Goal: Task Accomplishment & Management: Manage account settings

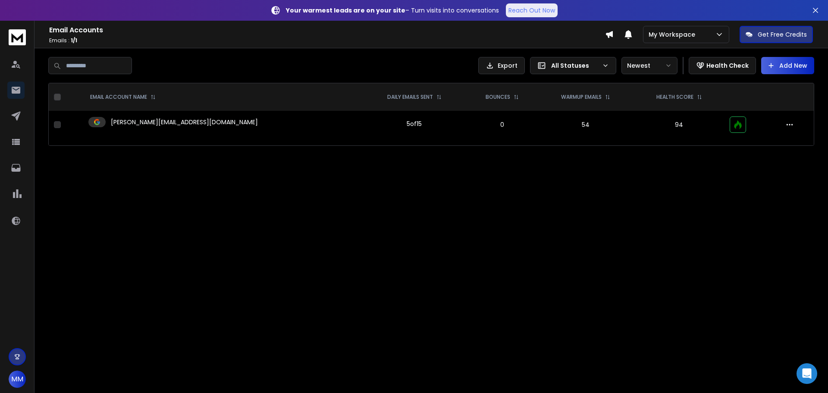
click at [538, 7] on p "Reach Out Now" at bounding box center [532, 10] width 47 height 9
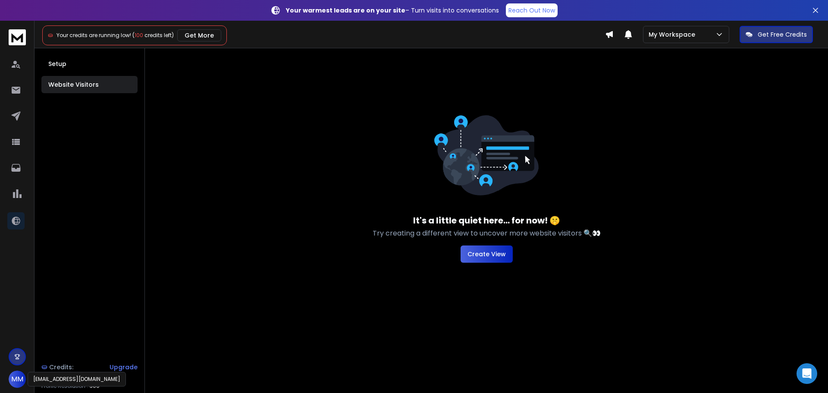
click at [16, 377] on span "MM" at bounding box center [17, 379] width 17 height 17
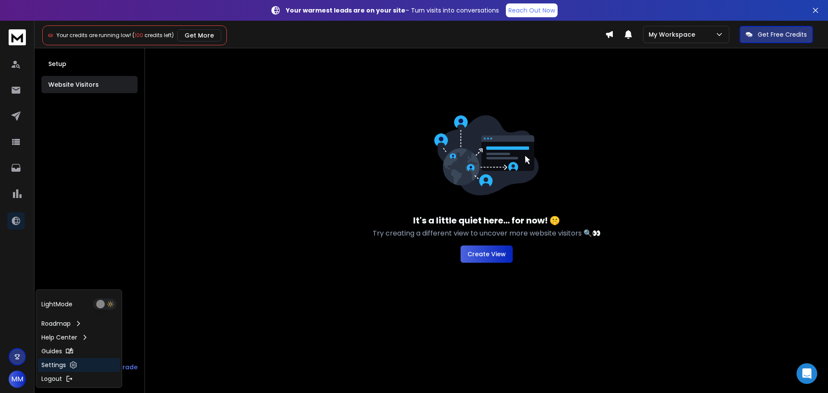
click at [56, 367] on p "Settings" at bounding box center [53, 365] width 25 height 9
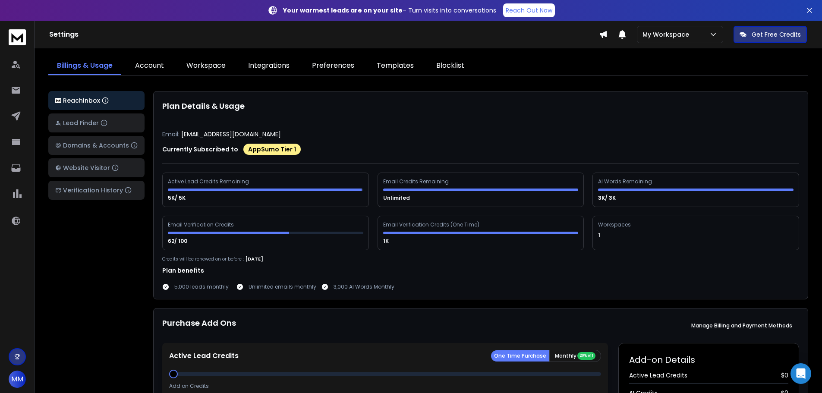
click at [621, 240] on div "Workspaces 1" at bounding box center [695, 233] width 207 height 35
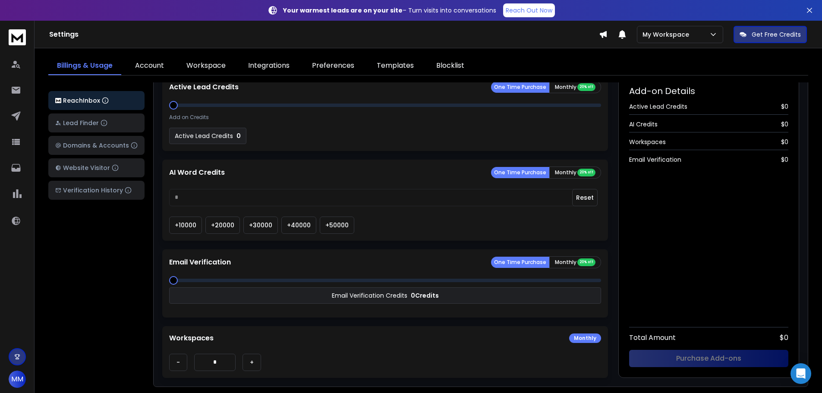
scroll to position [273, 0]
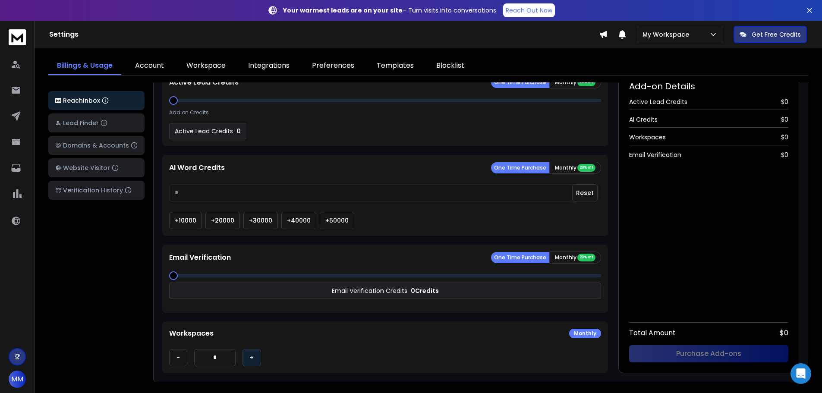
click at [247, 356] on button "+" at bounding box center [251, 357] width 19 height 17
click at [242, 357] on button "+" at bounding box center [251, 357] width 19 height 17
click at [245, 356] on button "+" at bounding box center [251, 357] width 19 height 17
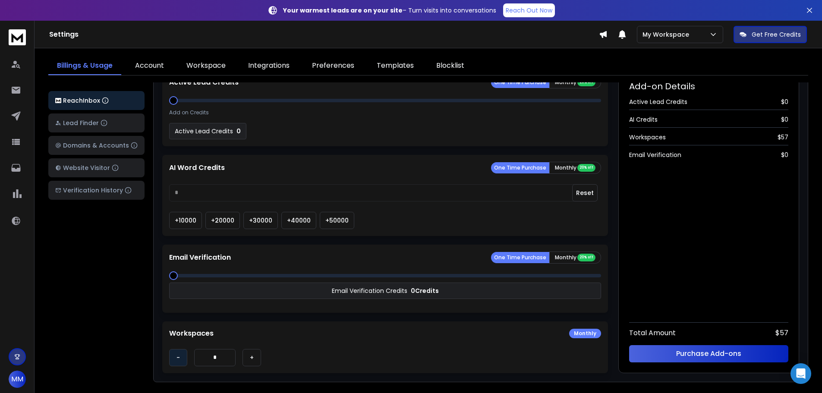
click at [174, 356] on button "-" at bounding box center [178, 357] width 18 height 17
type input "*"
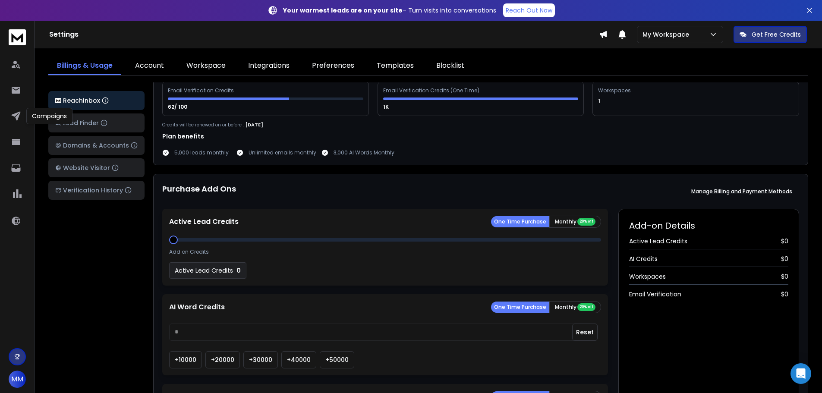
scroll to position [129, 0]
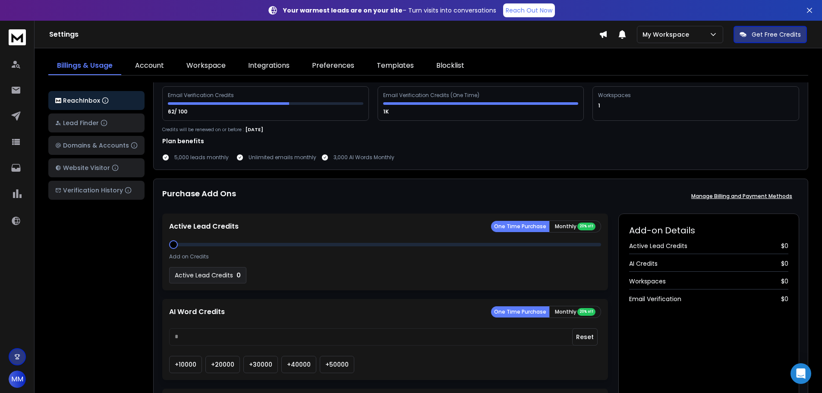
click at [108, 147] on button "Domains & Accounts" at bounding box center [96, 145] width 96 height 19
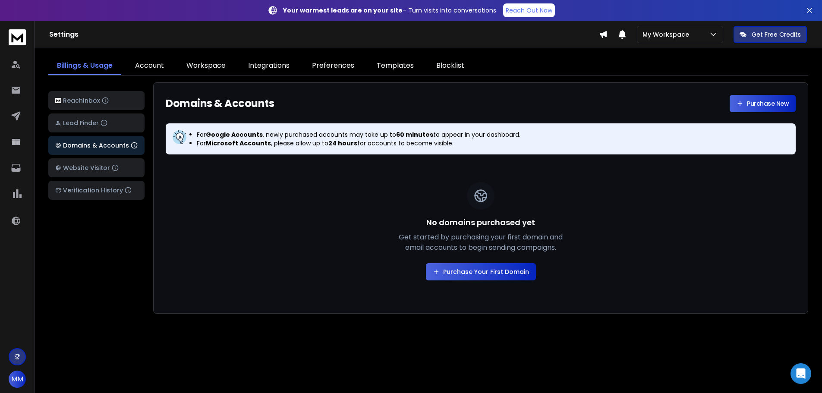
click at [216, 60] on link "Workspace" at bounding box center [206, 66] width 57 height 18
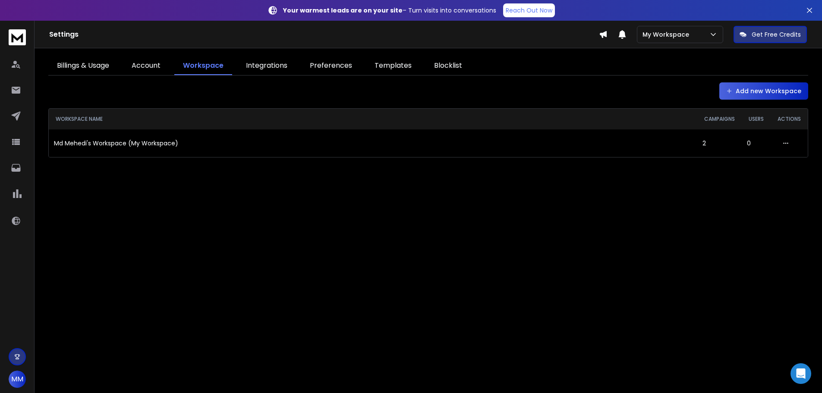
click at [270, 68] on link "Integrations" at bounding box center [266, 66] width 59 height 18
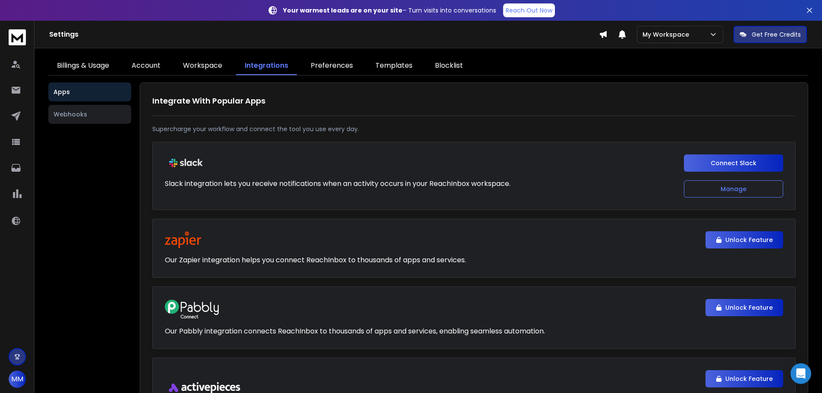
click at [148, 65] on link "Account" at bounding box center [146, 66] width 46 height 18
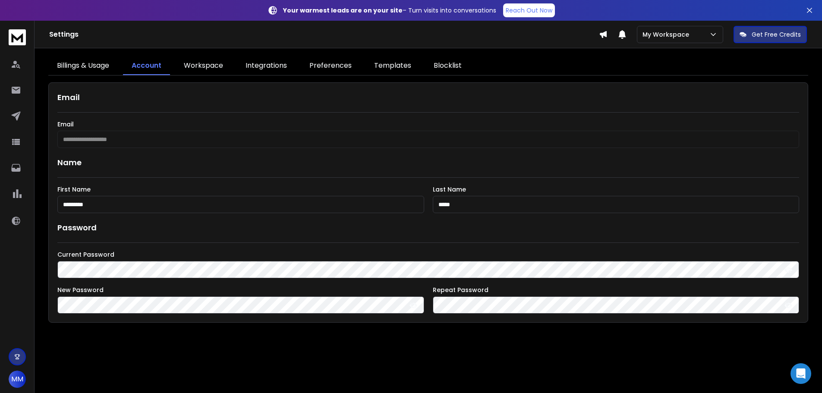
click at [445, 64] on link "Blocklist" at bounding box center [447, 66] width 45 height 18
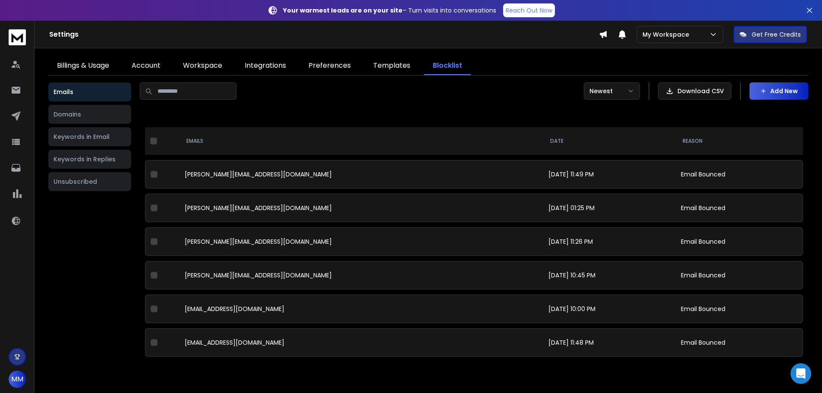
click at [78, 185] on button "Unsubscribed" at bounding box center [89, 181] width 83 height 19
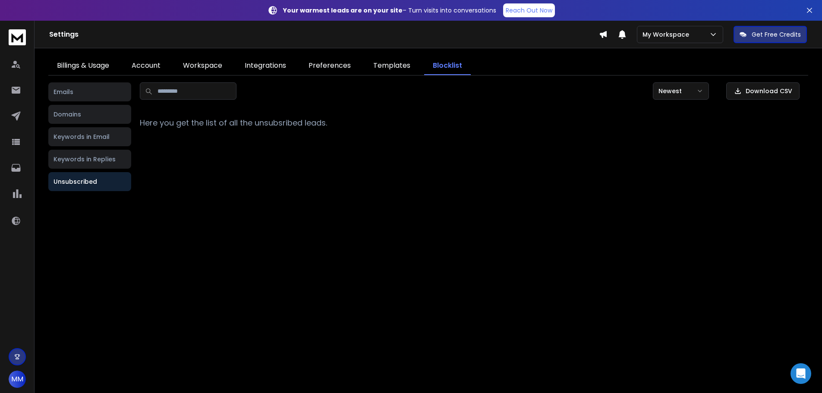
click at [104, 164] on replies "Keywords in Replies" at bounding box center [89, 159] width 83 height 19
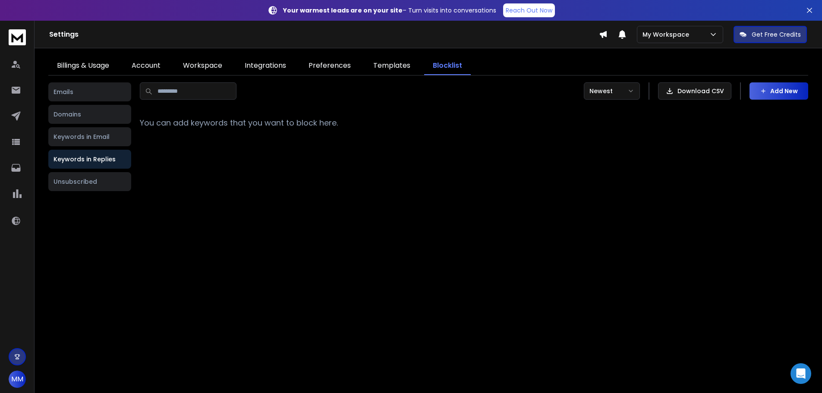
click at [111, 149] on div "Emails Domains Keywords in Email Keywords in Replies Unsubscribed Newest Downlo…" at bounding box center [428, 247] width 760 height 331
click at [118, 136] on email "Keywords in Email" at bounding box center [89, 136] width 83 height 19
click at [112, 119] on button "Domains" at bounding box center [89, 114] width 83 height 19
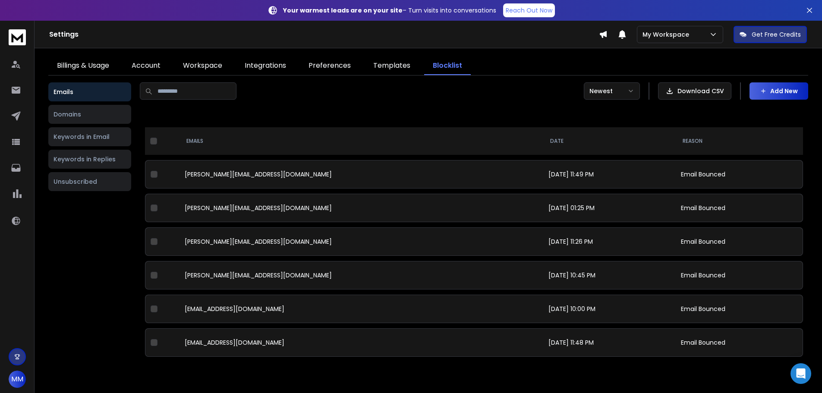
click at [101, 88] on button "Emails" at bounding box center [89, 91] width 83 height 19
click at [383, 64] on link "Templates" at bounding box center [392, 66] width 54 height 18
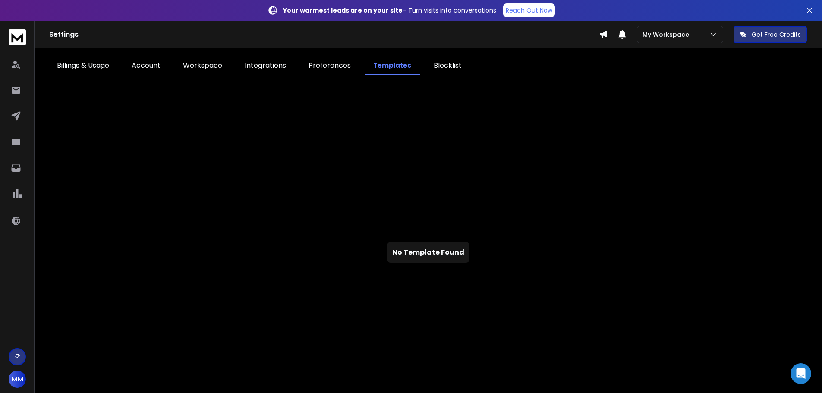
click at [329, 63] on link "Preferences" at bounding box center [330, 66] width 60 height 18
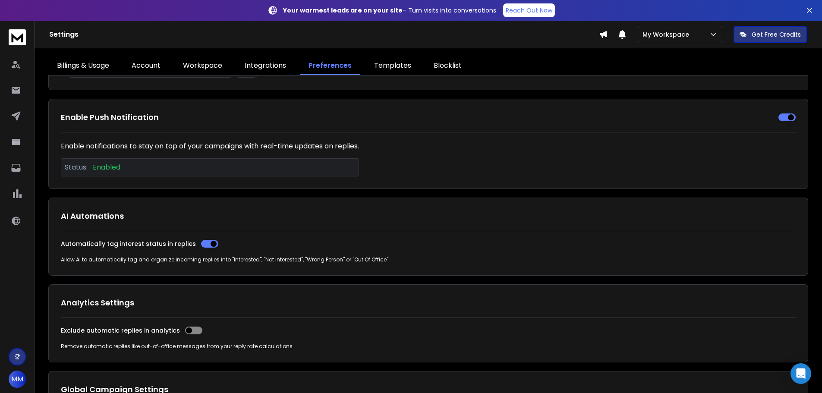
scroll to position [57, 0]
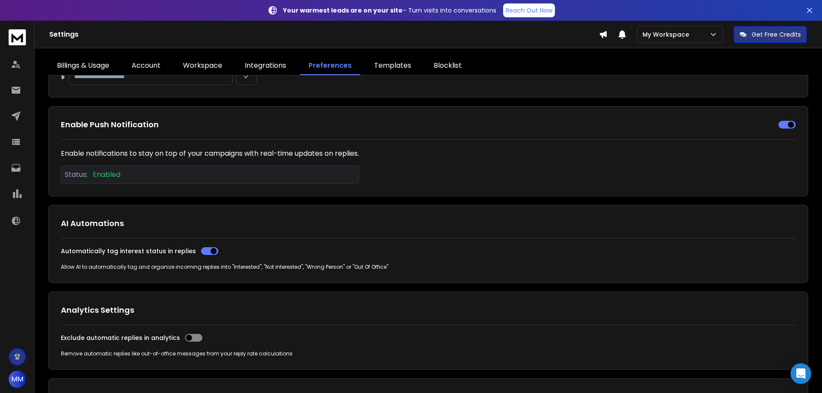
click at [259, 65] on link "Integrations" at bounding box center [265, 66] width 59 height 18
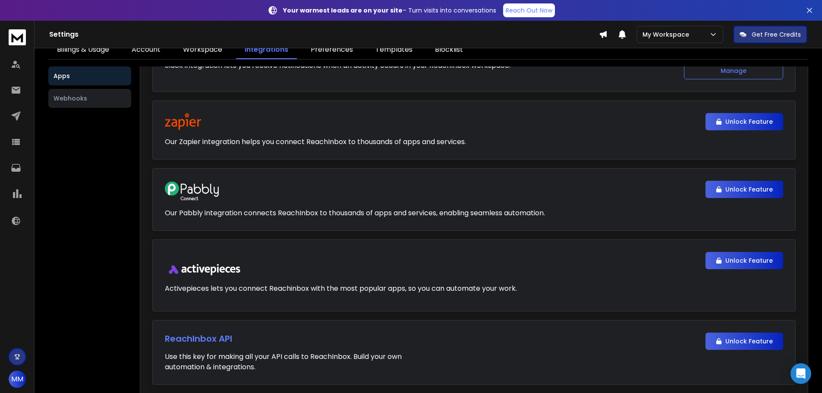
scroll to position [36, 0]
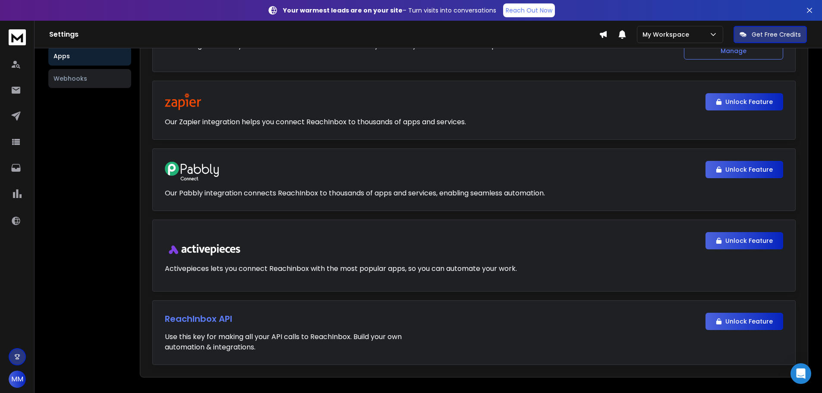
click at [81, 79] on button "Webhooks" at bounding box center [89, 78] width 83 height 19
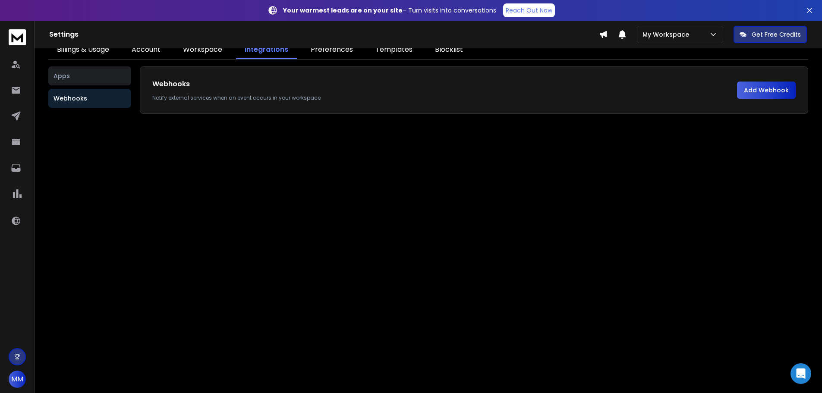
scroll to position [0, 0]
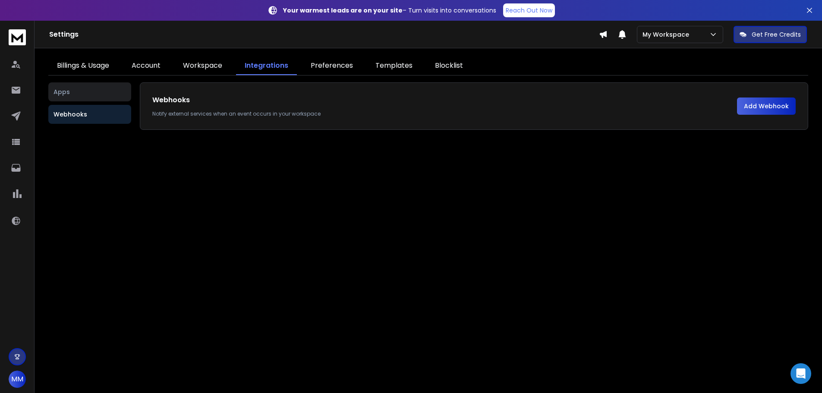
click at [192, 67] on link "Workspace" at bounding box center [202, 66] width 57 height 18
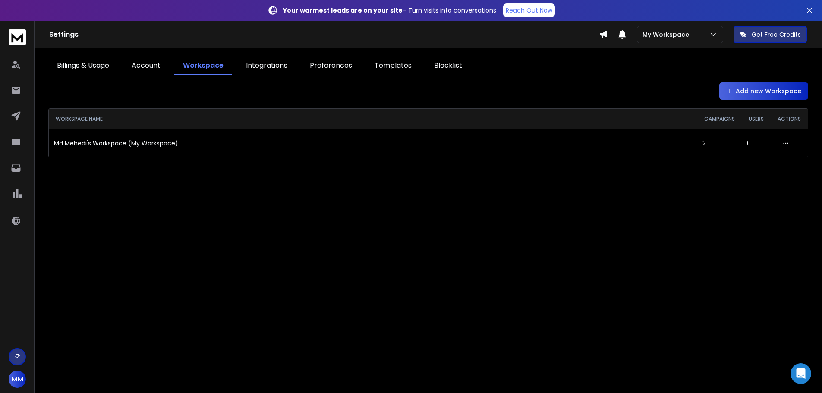
click at [71, 63] on link "Billings & Usage" at bounding box center [82, 66] width 69 height 18
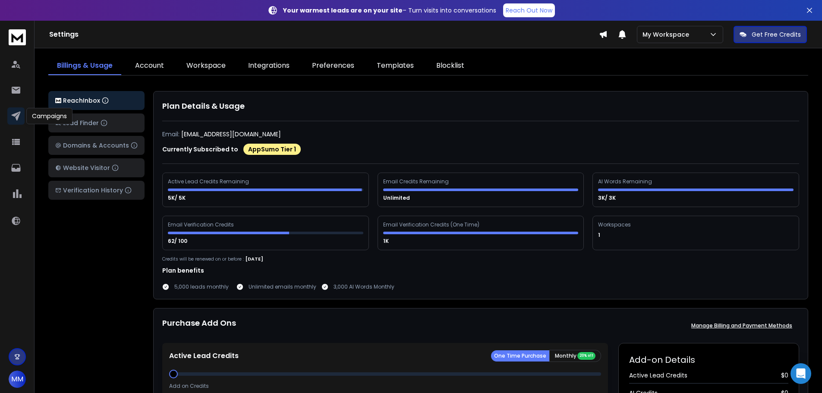
click at [21, 119] on icon at bounding box center [16, 116] width 10 height 10
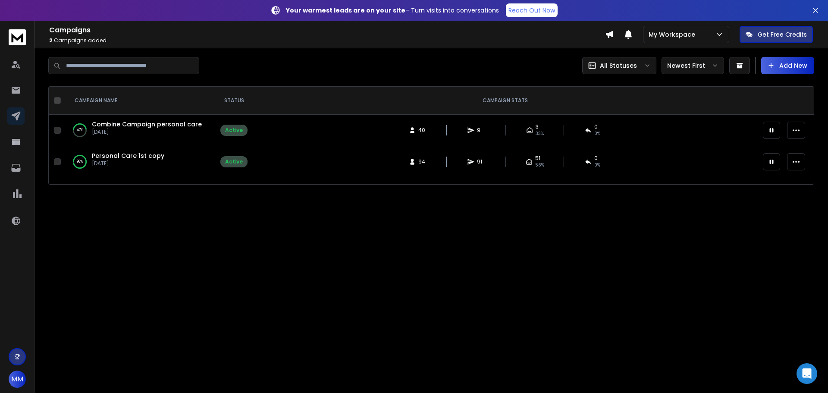
click at [142, 127] on span "Combine Campaign personal care" at bounding box center [147, 124] width 110 height 9
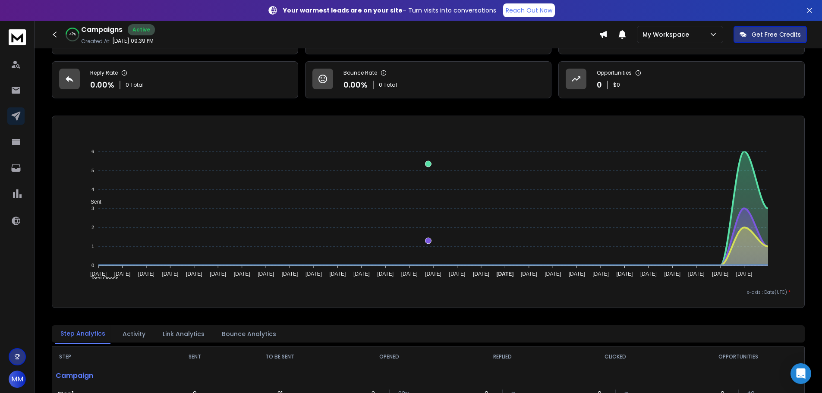
scroll to position [167, 0]
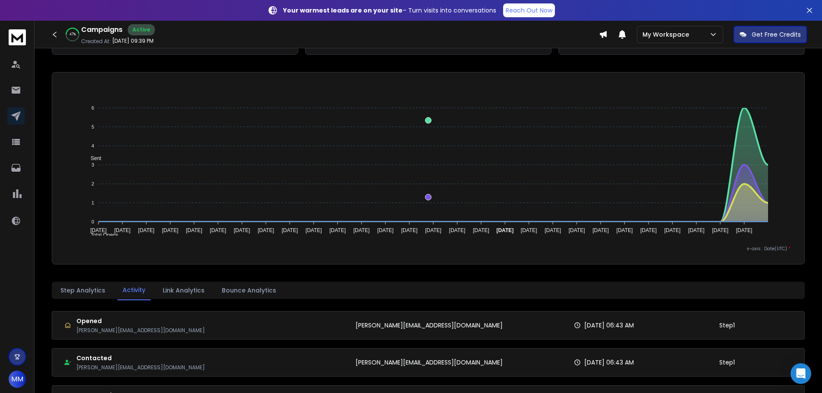
click at [127, 292] on button "Activity" at bounding box center [133, 290] width 33 height 20
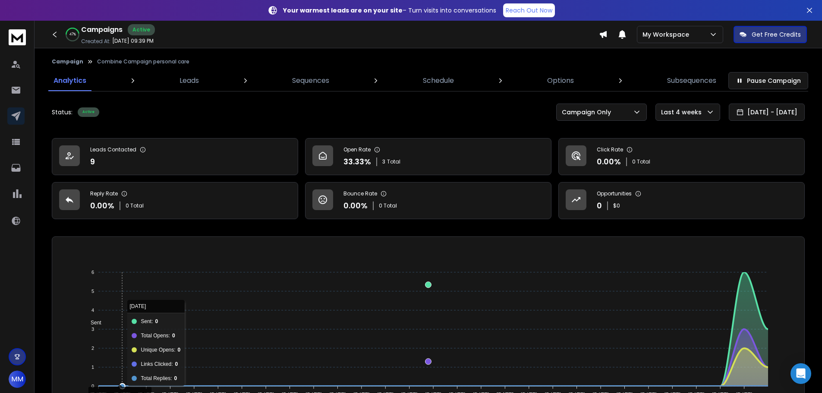
scroll to position [0, 0]
